Goal: Task Accomplishment & Management: Manage account settings

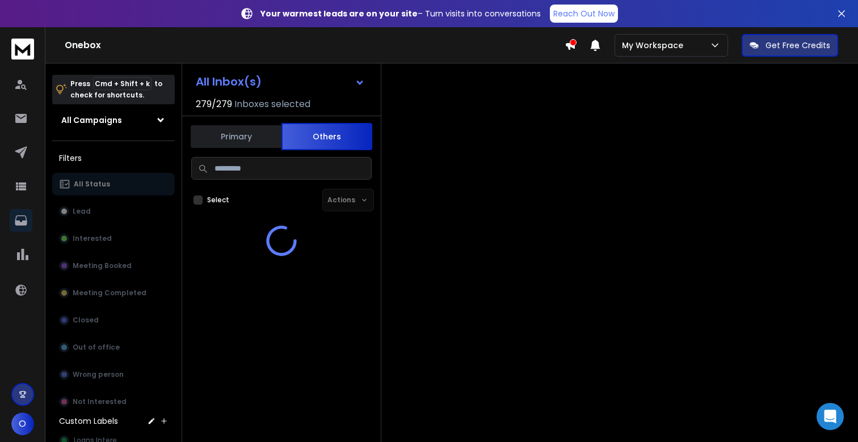
click at [313, 137] on button "Others" at bounding box center [326, 136] width 91 height 27
drag, startPoint x: 0, startPoint y: 0, endPoint x: 313, endPoint y: 137, distance: 341.7
click at [313, 137] on button "Others" at bounding box center [326, 136] width 91 height 27
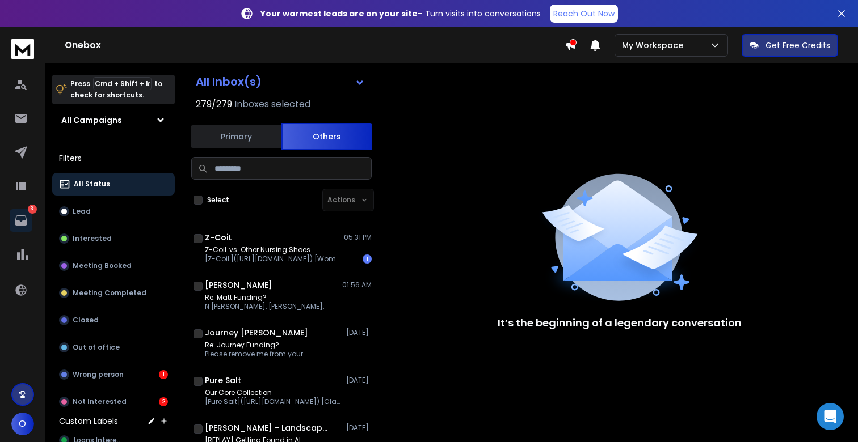
click at [234, 141] on button "Primary" at bounding box center [236, 136] width 91 height 25
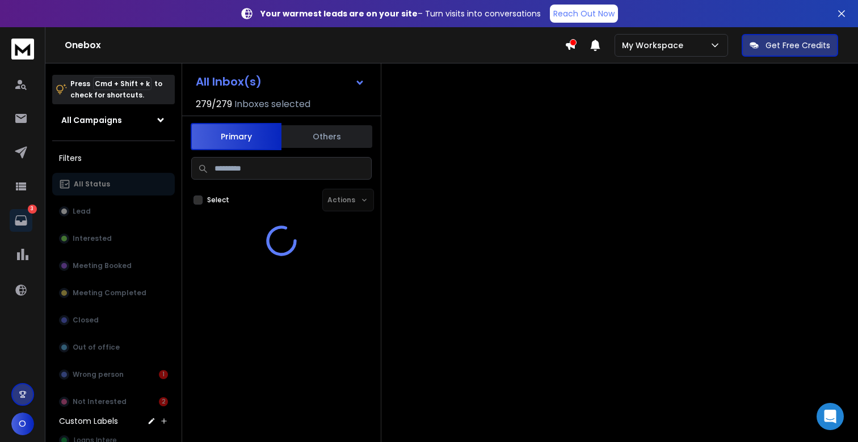
click at [234, 141] on button "Primary" at bounding box center [236, 136] width 91 height 27
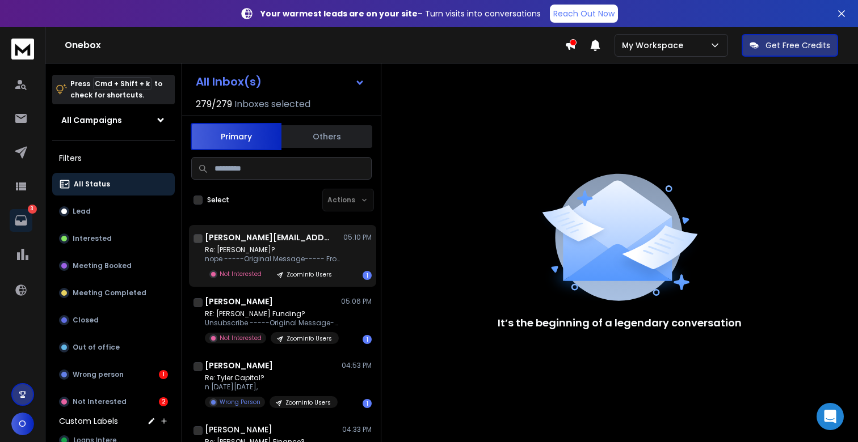
click at [326, 241] on div "[PERSON_NAME][EMAIL_ADDRESS][DOMAIN_NAME] 05:10 PM" at bounding box center [288, 237] width 167 height 11
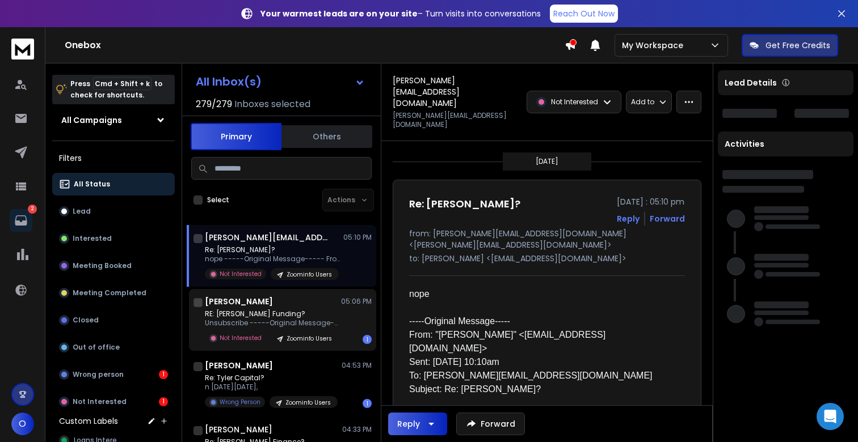
click at [309, 317] on p "RE: [PERSON_NAME] Funding?" at bounding box center [273, 314] width 136 height 9
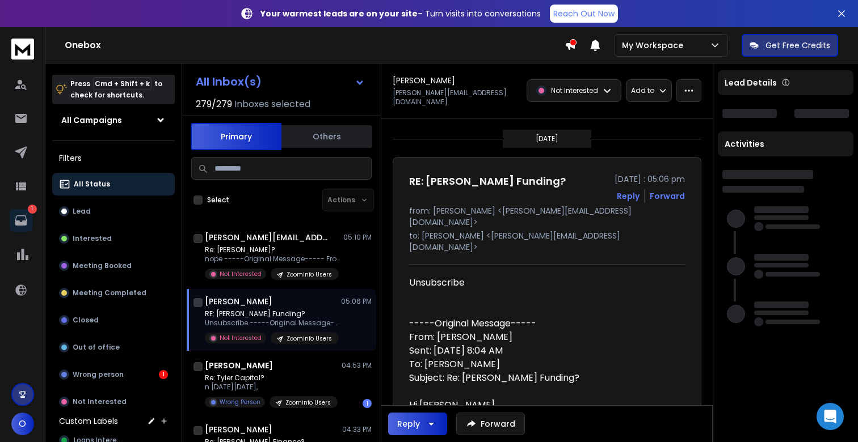
scroll to position [61, 0]
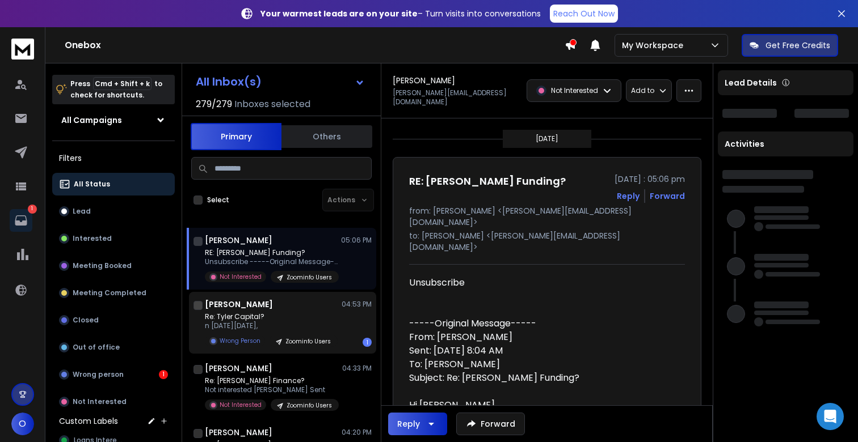
click at [335, 316] on div "Re: Tyler Capital? n [DATE][DATE], Wrong Person Zoominfo Users 1" at bounding box center [288, 330] width 167 height 35
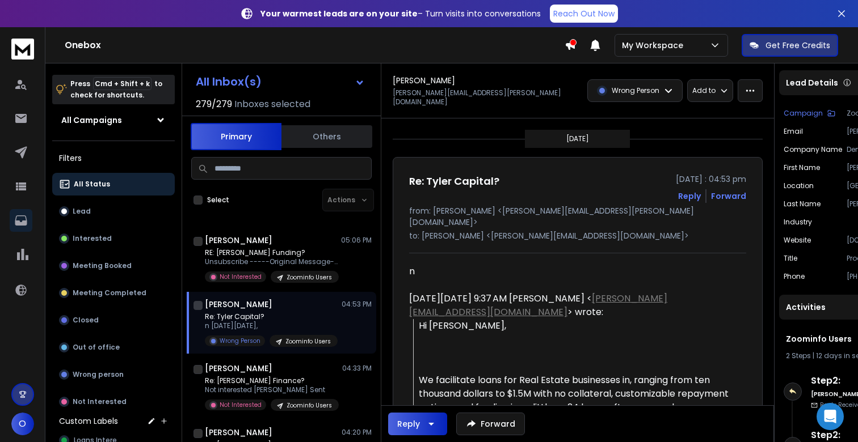
scroll to position [0, 0]
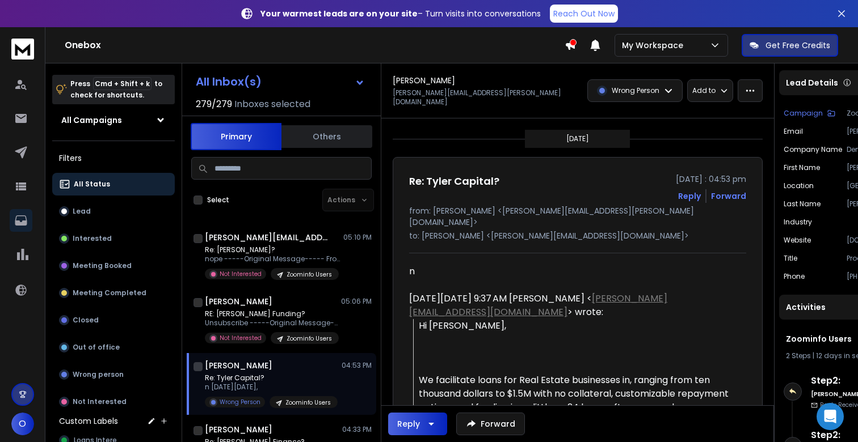
click at [358, 144] on button "Others" at bounding box center [326, 136] width 91 height 25
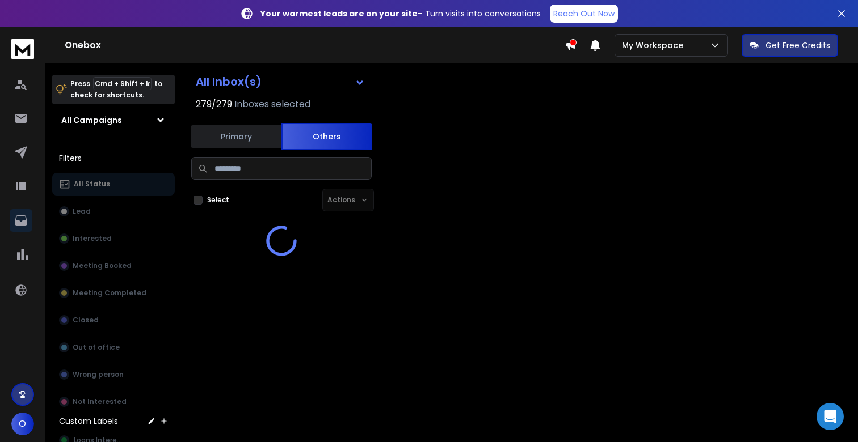
click at [341, 140] on button "Others" at bounding box center [326, 136] width 91 height 27
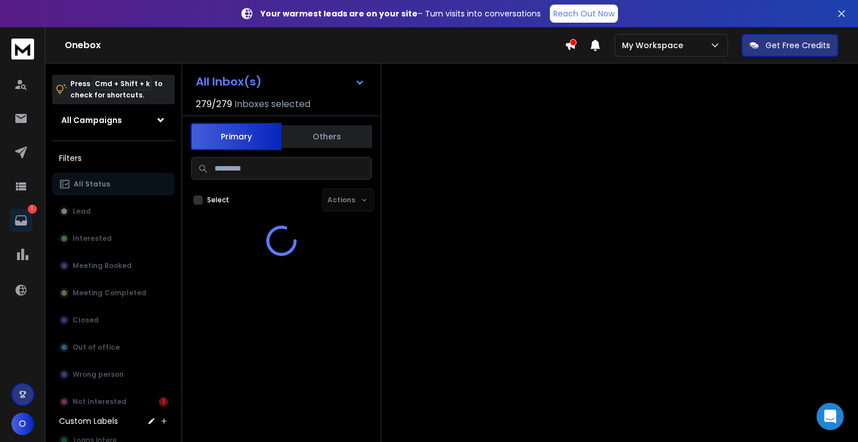
click at [235, 145] on button "Primary" at bounding box center [236, 136] width 91 height 27
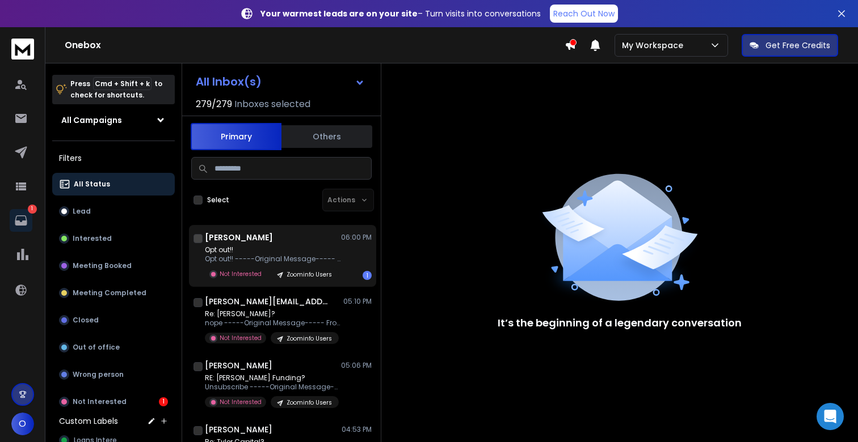
click at [321, 256] on p "Opt out!! -----Original Message----- From:" at bounding box center [273, 259] width 136 height 9
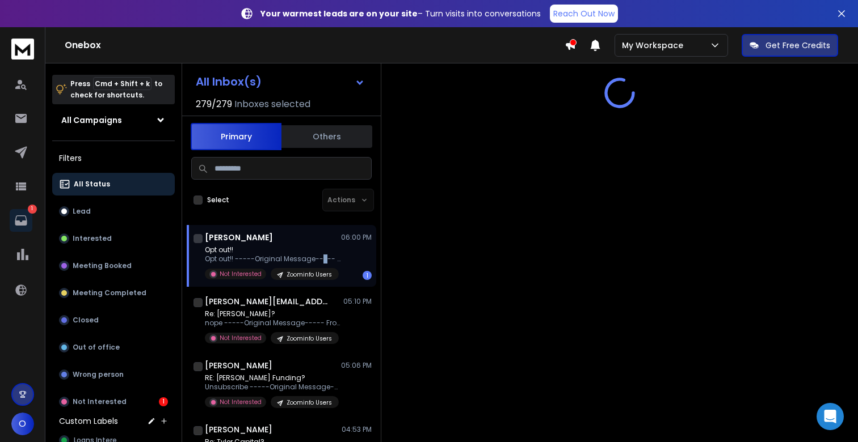
click at [321, 256] on p "Opt out!! -----Original Message----- From:" at bounding box center [273, 259] width 136 height 9
